Goal: Task Accomplishment & Management: Use online tool/utility

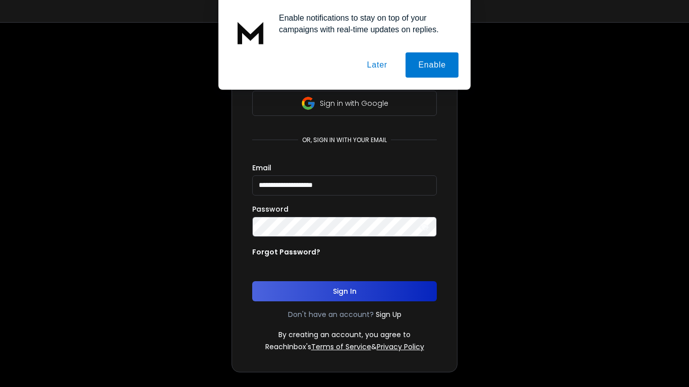
type input "**********"
click at [345, 291] on button "Sign In" at bounding box center [344, 291] width 185 height 20
